Goal: Task Accomplishment & Management: Manage account settings

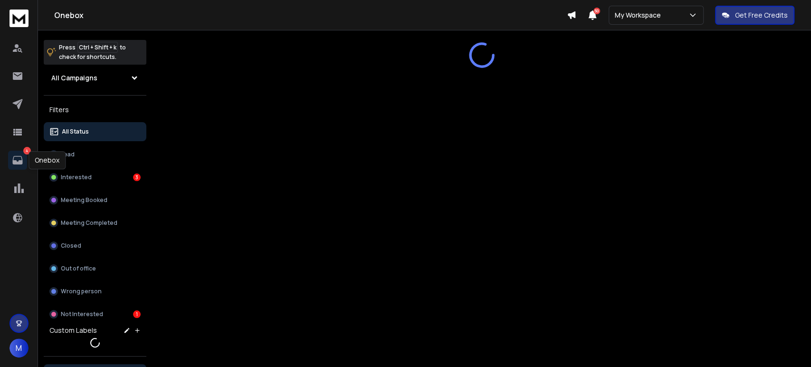
click at [15, 158] on icon at bounding box center [17, 159] width 11 height 11
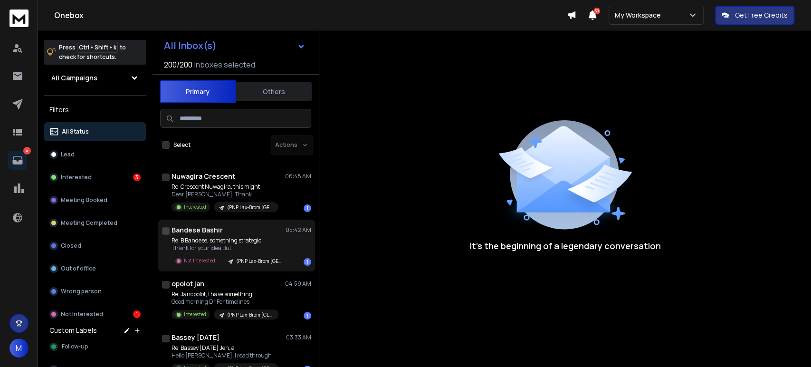
click at [232, 236] on div "Bandese Bashir 05:42 AM Re: B Bandese, something strategic Thank for your idea …" at bounding box center [241, 245] width 140 height 40
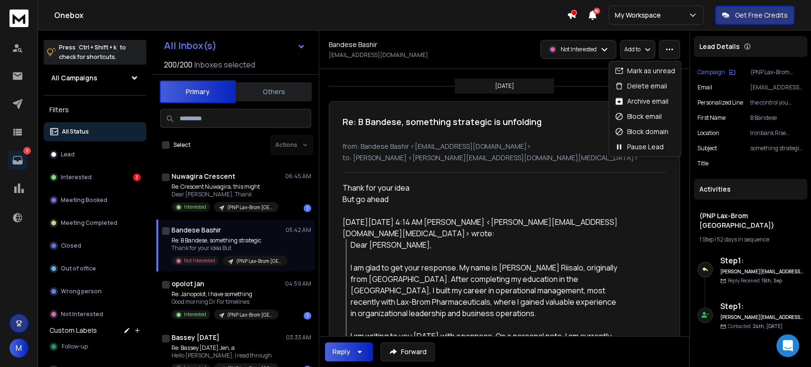
click at [665, 48] on icon "button" at bounding box center [669, 49] width 9 height 9
click at [659, 67] on div "Mark as unread" at bounding box center [644, 70] width 60 height 9
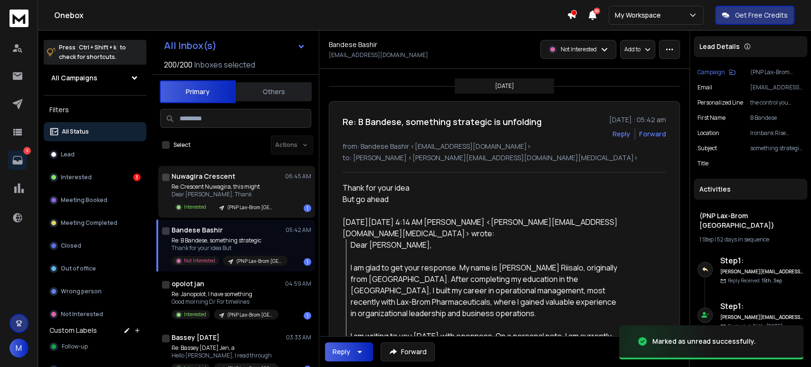
click at [254, 193] on p "Dear [PERSON_NAME], Thank" at bounding box center [224, 194] width 107 height 8
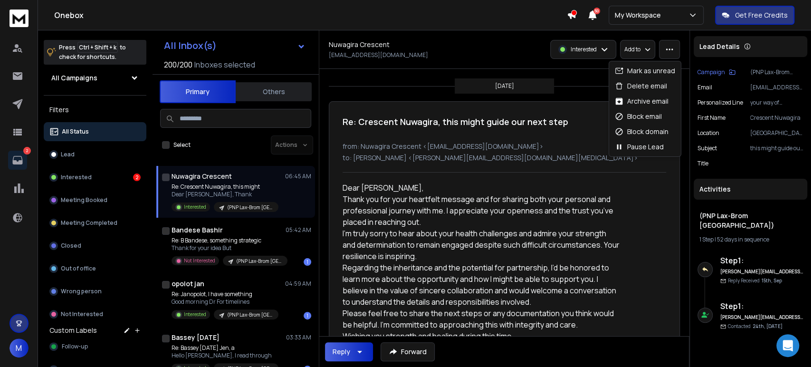
click at [667, 50] on icon "button" at bounding box center [669, 49] width 9 height 9
click at [661, 68] on div "Mark as unread" at bounding box center [644, 70] width 60 height 9
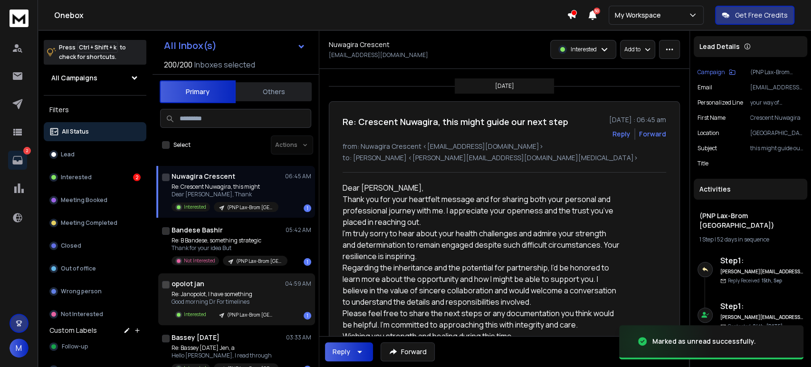
click at [251, 290] on p "Re: Janopolot, I have something" at bounding box center [224, 294] width 107 height 8
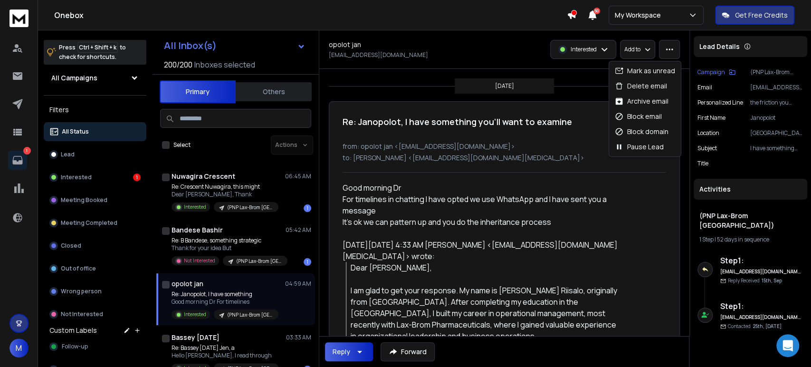
click at [673, 47] on button "button" at bounding box center [669, 49] width 21 height 19
click at [661, 72] on div "Mark as unread" at bounding box center [644, 70] width 60 height 9
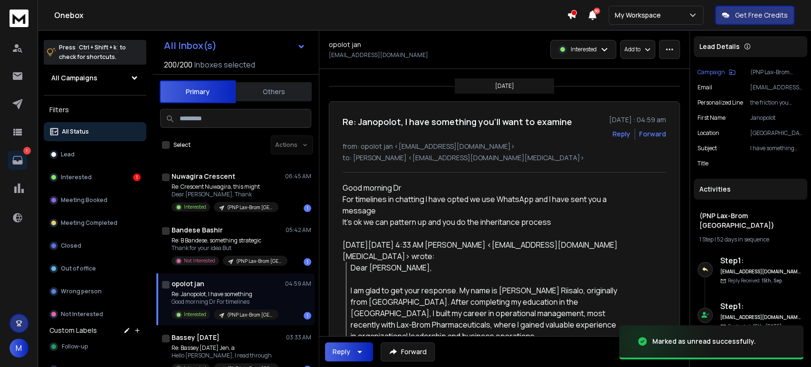
scroll to position [105, 0]
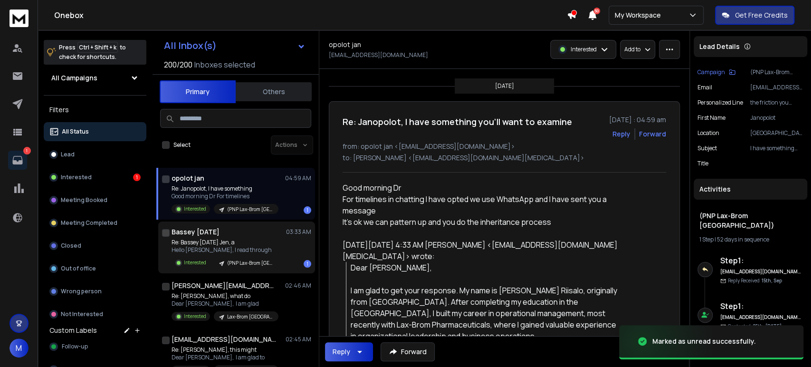
click at [245, 240] on p "Re: Bassey [DATE] Jen, a" at bounding box center [224, 242] width 107 height 8
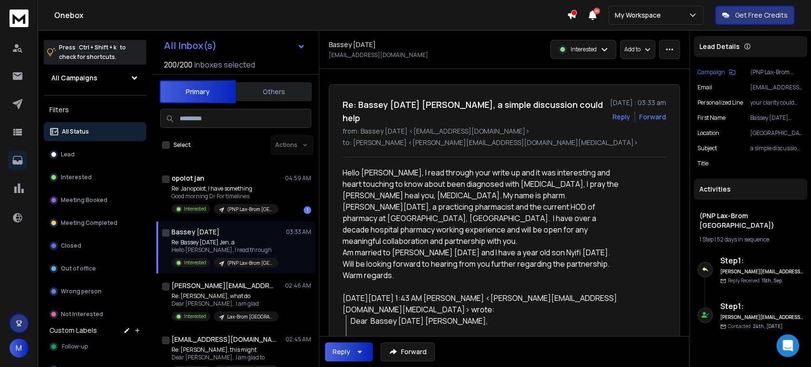
scroll to position [0, 0]
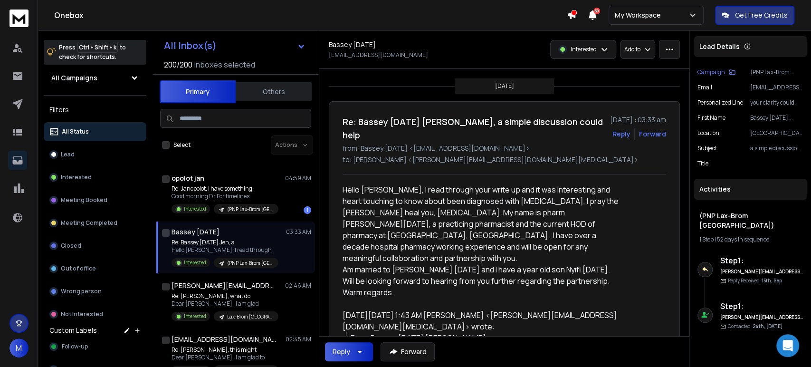
click at [672, 48] on icon "button" at bounding box center [669, 49] width 9 height 9
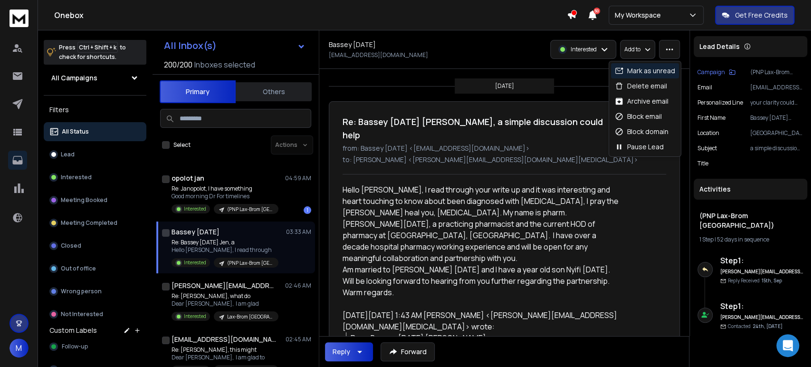
click at [662, 74] on div "Mark as unread" at bounding box center [644, 70] width 60 height 9
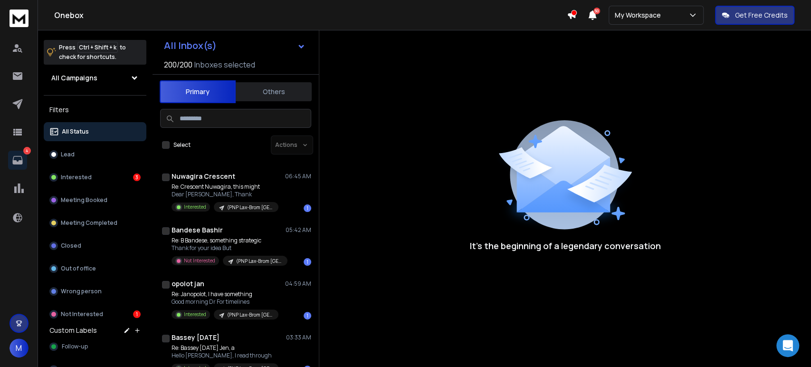
click at [628, 317] on div "It’s the beginning of a legendary conversation" at bounding box center [565, 186] width 492 height 312
